Goal: Find specific page/section: Find specific page/section

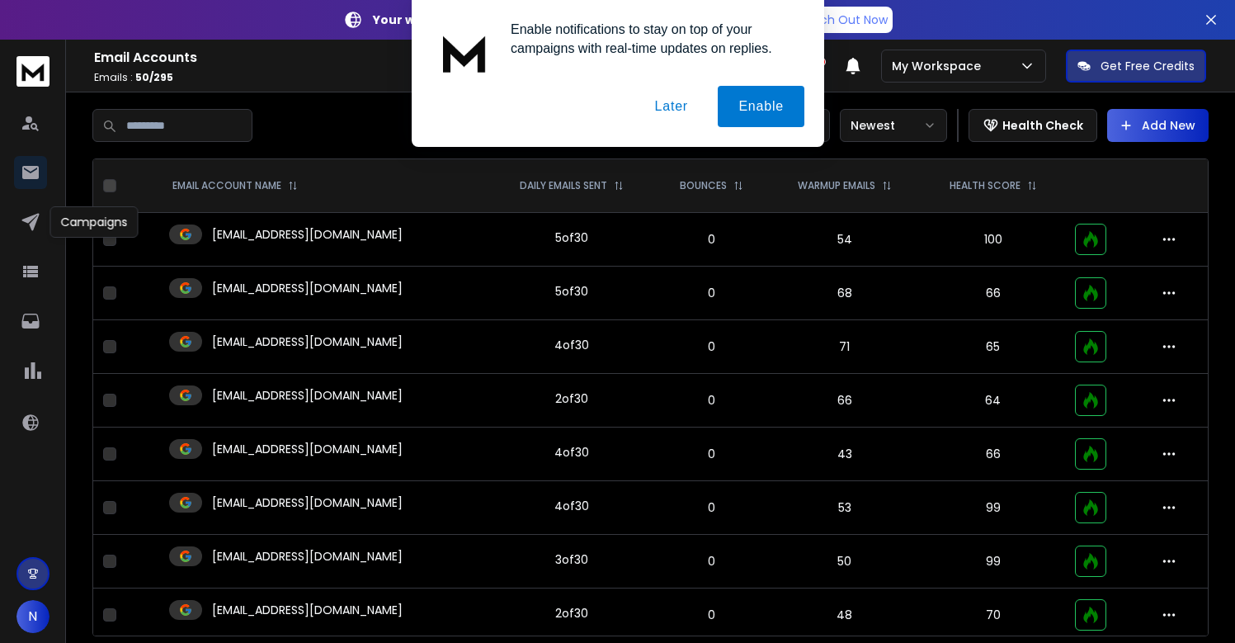
click at [31, 205] on link at bounding box center [30, 221] width 33 height 33
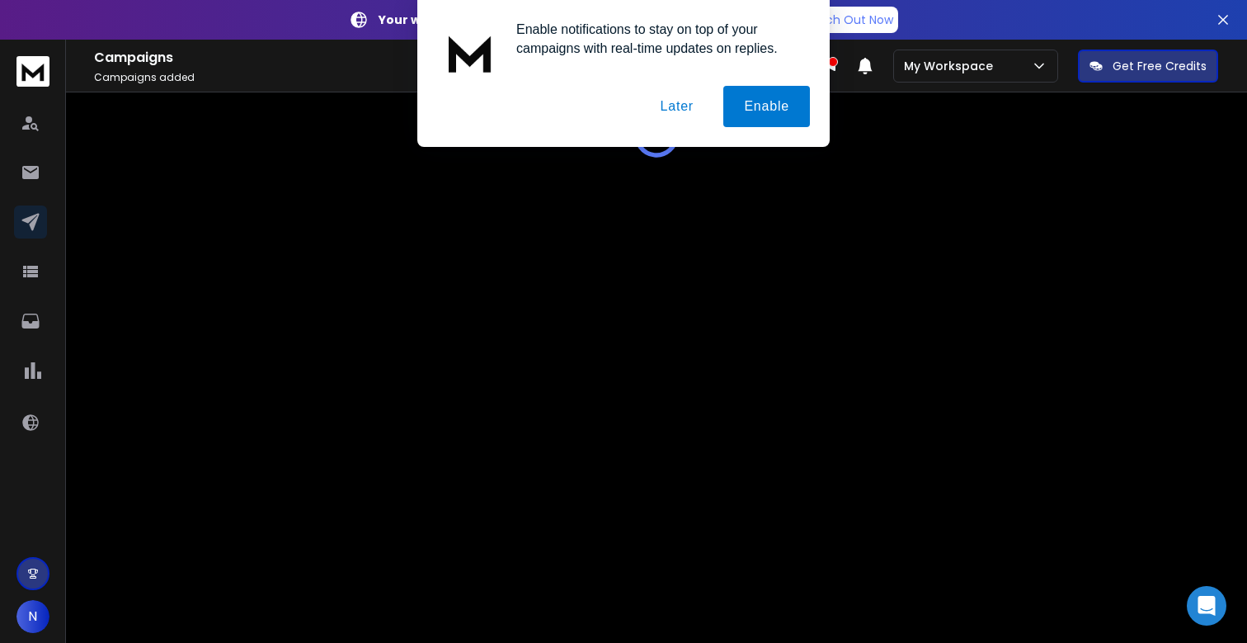
click at [685, 109] on button "Later" at bounding box center [676, 106] width 74 height 41
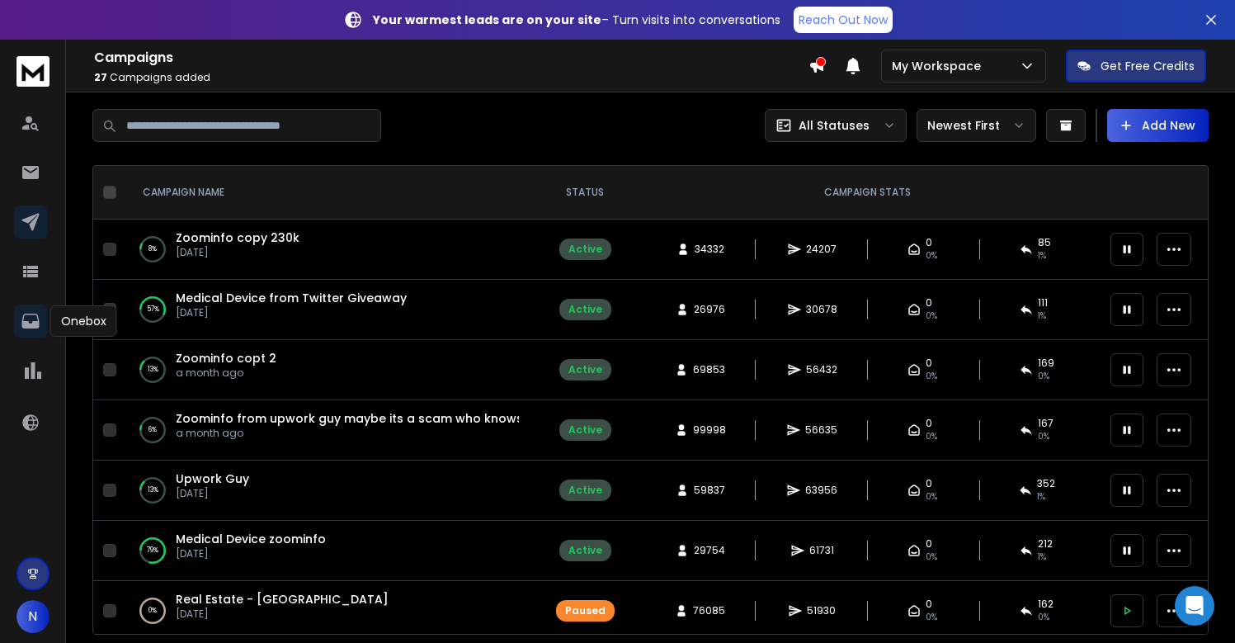
click at [28, 317] on icon at bounding box center [31, 321] width 20 height 20
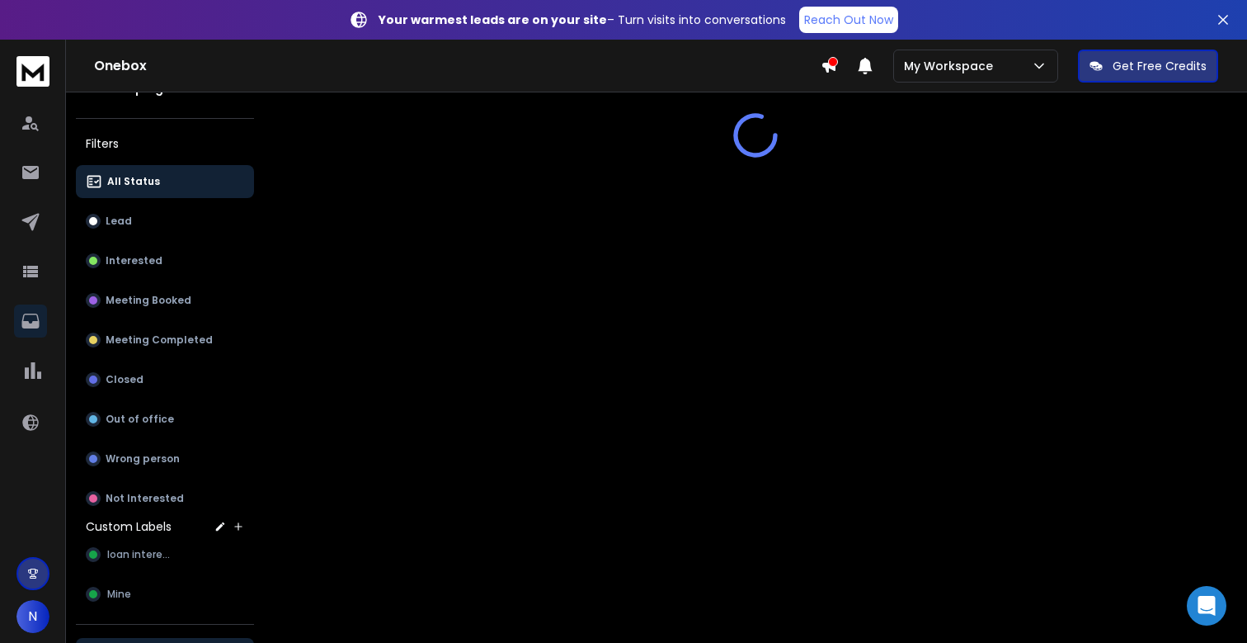
scroll to position [2, 0]
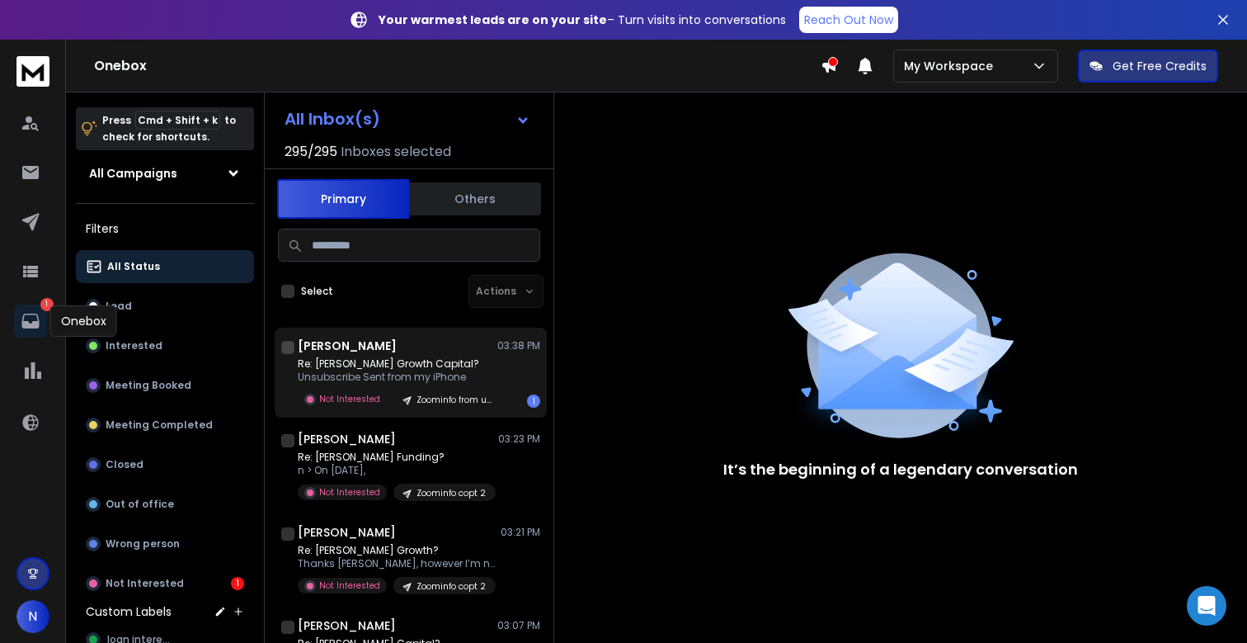
click at [472, 360] on p "Re: [PERSON_NAME] Growth Capital?" at bounding box center [397, 363] width 198 height 13
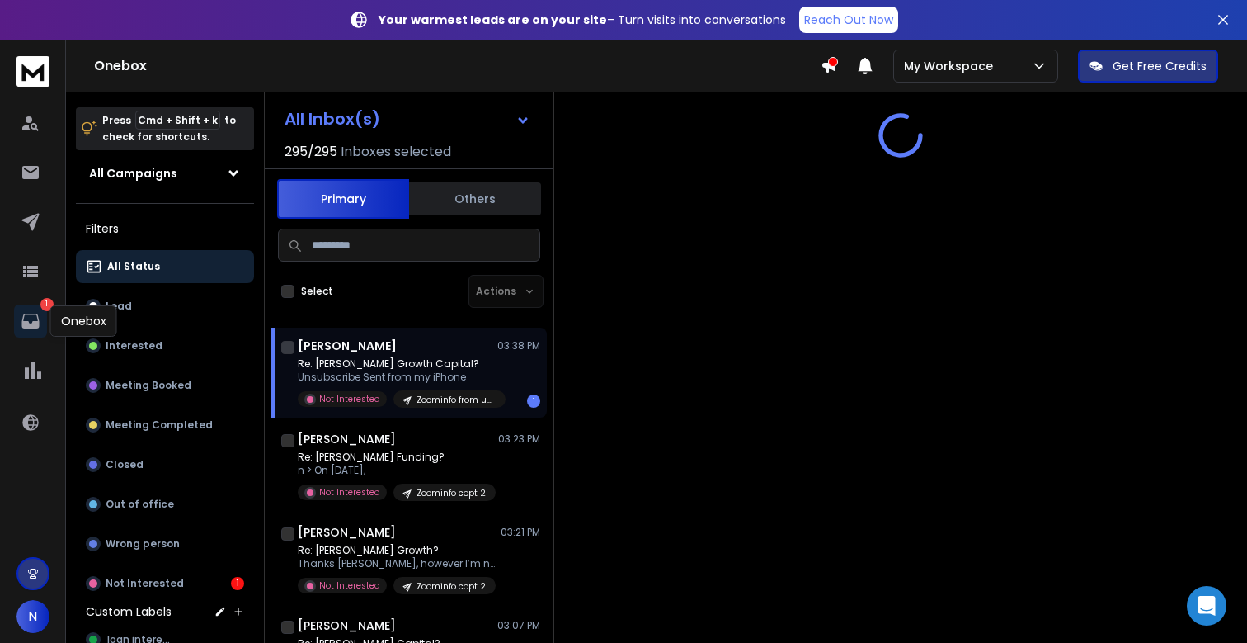
click at [472, 360] on p "Re: [PERSON_NAME] Growth Capital?" at bounding box center [397, 363] width 198 height 13
